Goal: Navigation & Orientation: Find specific page/section

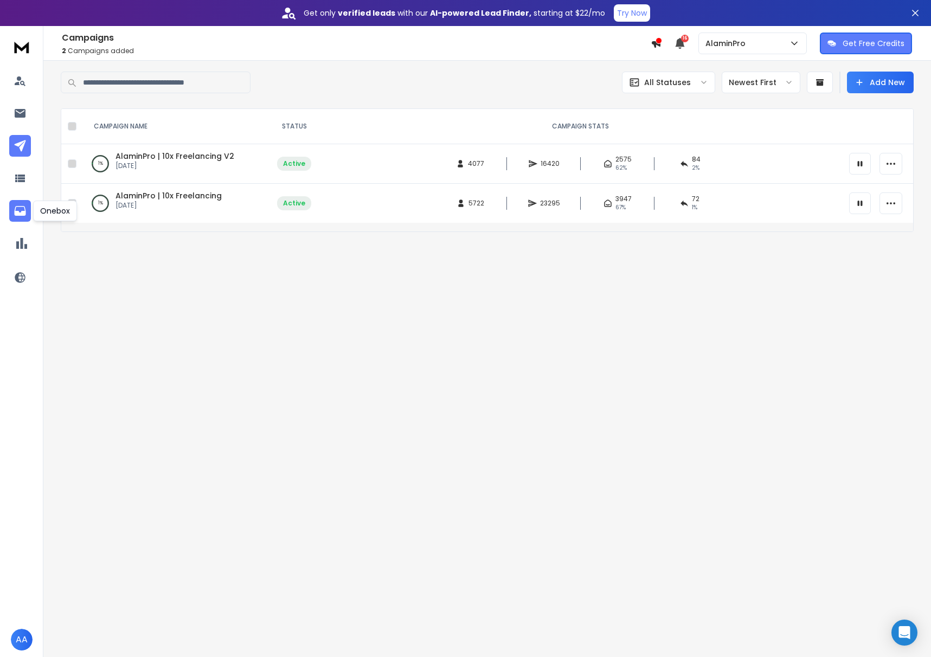
click at [22, 212] on icon at bounding box center [19, 211] width 11 height 10
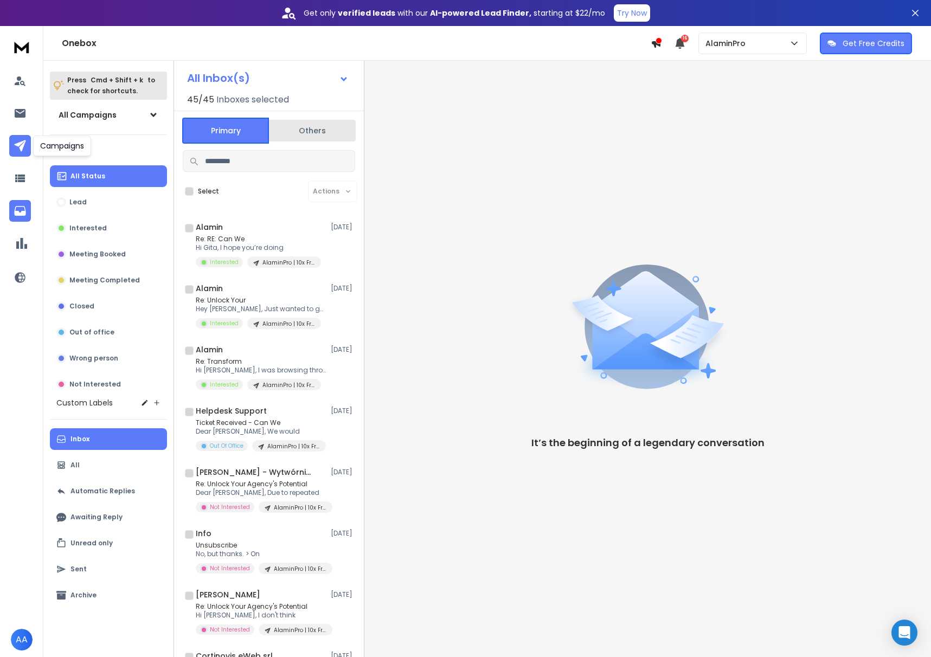
click at [17, 145] on icon at bounding box center [19, 145] width 11 height 11
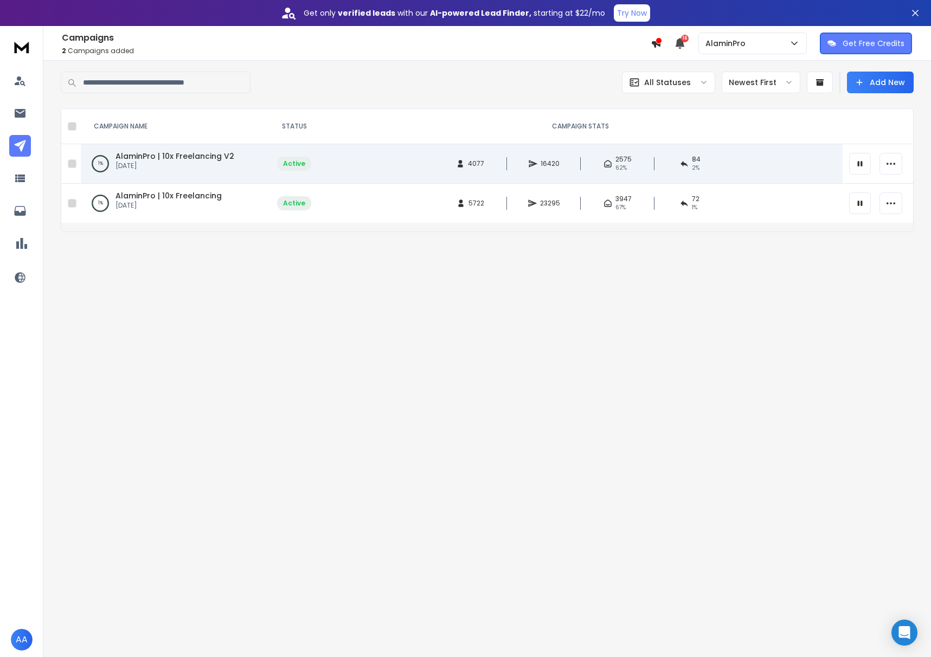
click at [149, 158] on span "AlaminPro | 10x Freelancing V2" at bounding box center [174, 156] width 119 height 11
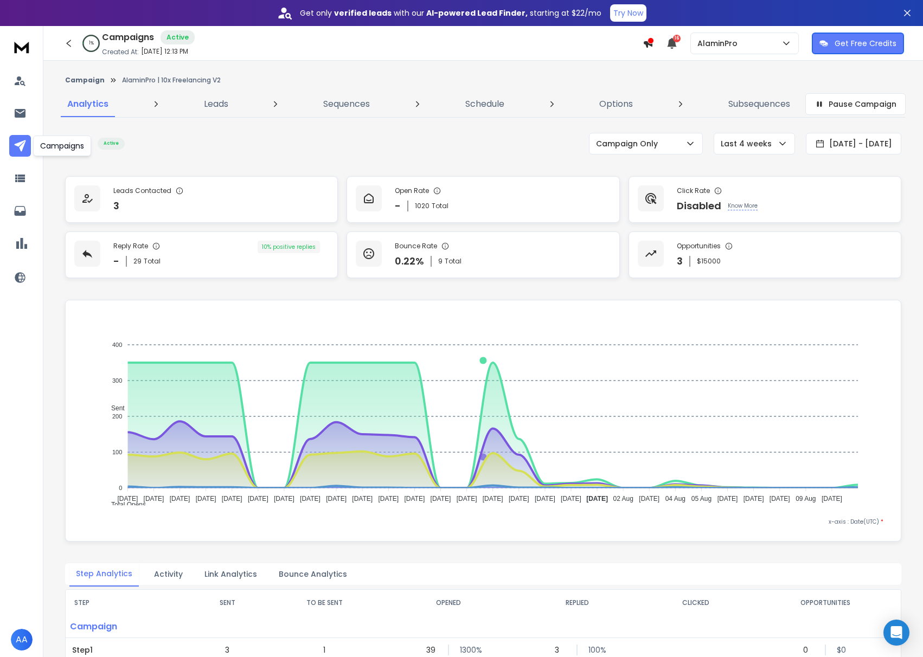
click at [23, 150] on icon at bounding box center [20, 145] width 13 height 13
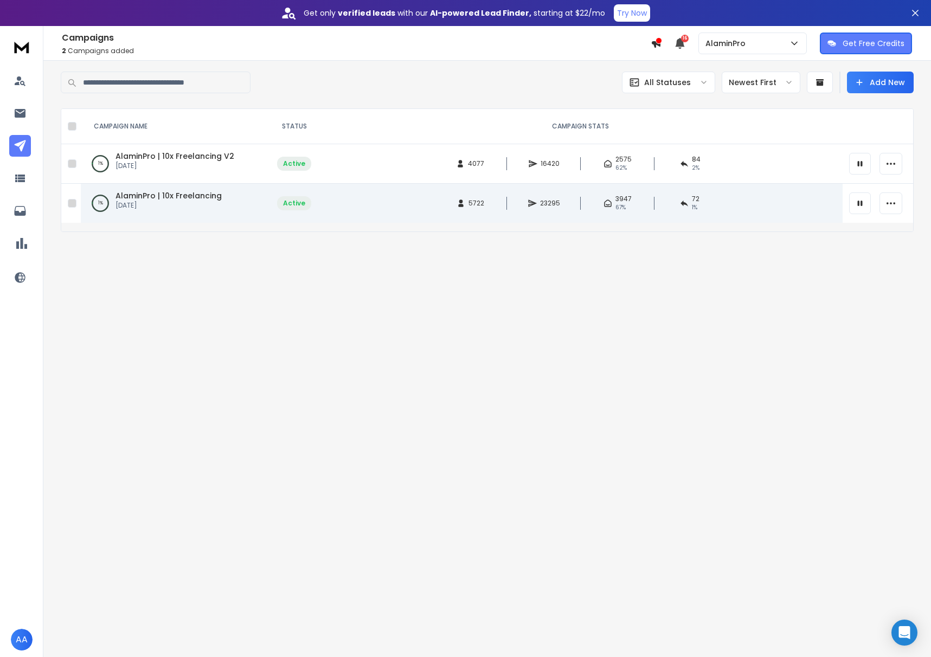
click at [152, 197] on span "AlaminPro | 10x Freelancing" at bounding box center [168, 195] width 106 height 11
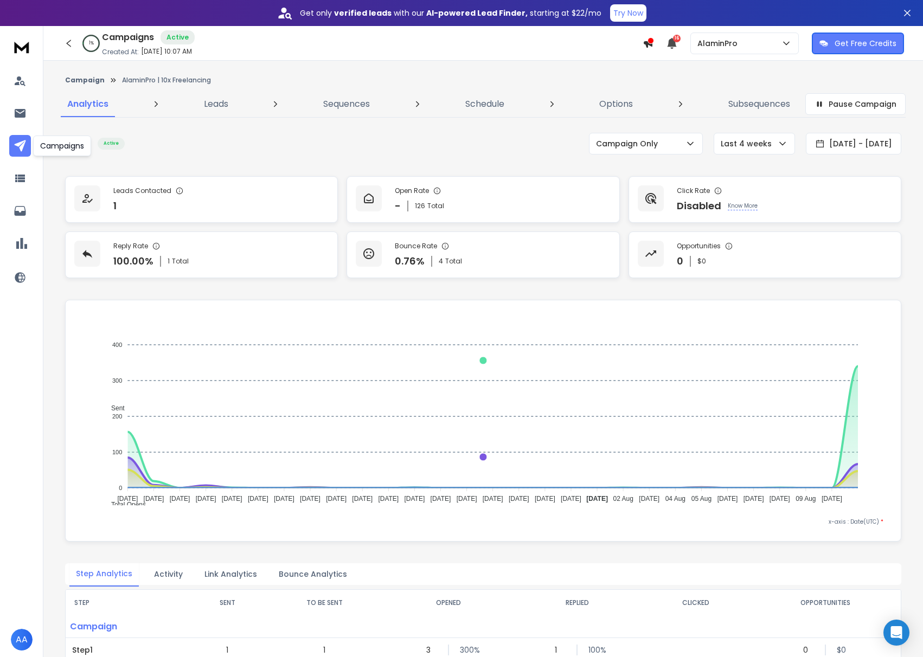
click at [22, 150] on icon at bounding box center [19, 145] width 11 height 11
